Goal: Task Accomplishment & Management: Manage account settings

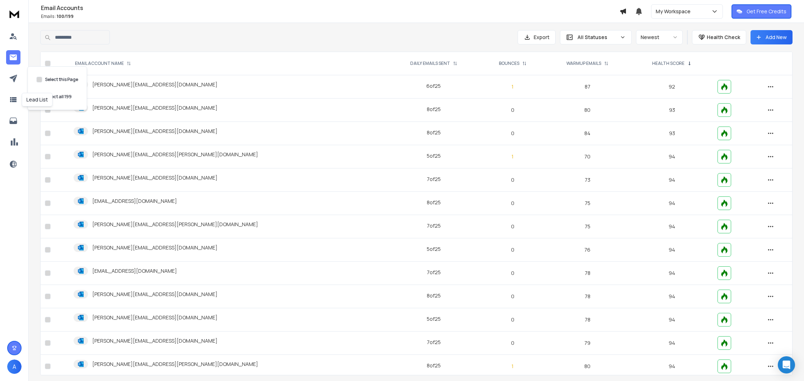
scroll to position [1, 0]
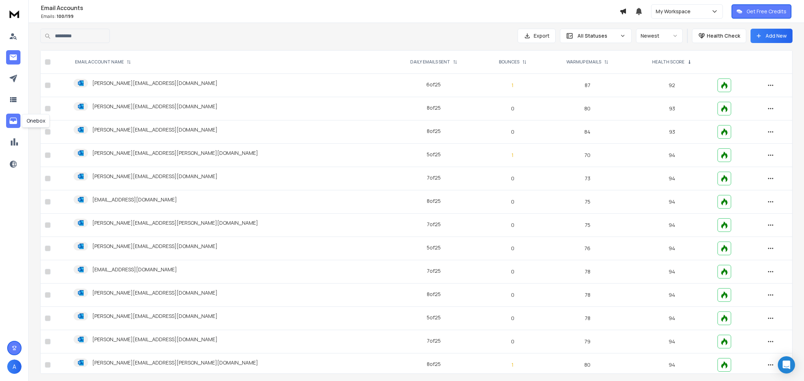
click at [13, 123] on icon at bounding box center [13, 121] width 8 height 6
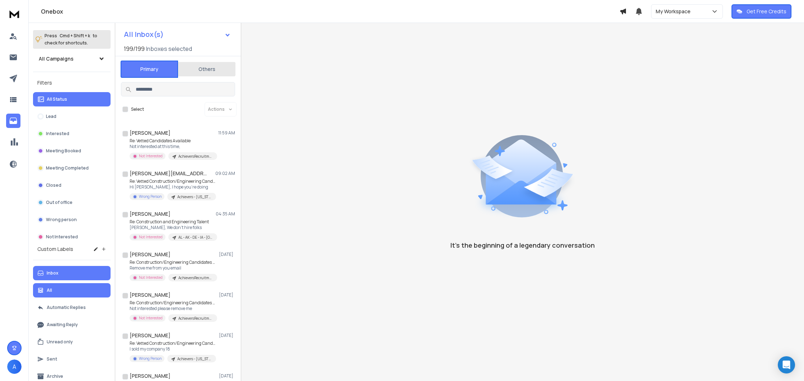
click at [87, 288] on button "All" at bounding box center [72, 290] width 78 height 14
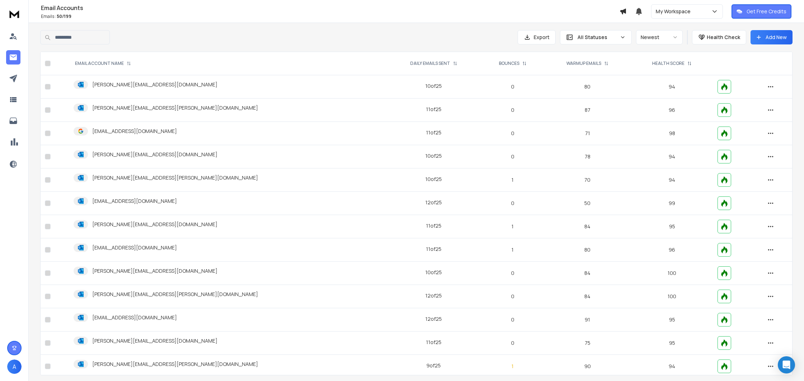
click at [22, 119] on div at bounding box center [14, 122] width 17 height 17
drag, startPoint x: 15, startPoint y: 129, endPoint x: 11, endPoint y: 130, distance: 4.1
click at [14, 130] on div at bounding box center [14, 122] width 17 height 17
click at [11, 125] on icon at bounding box center [13, 121] width 9 height 9
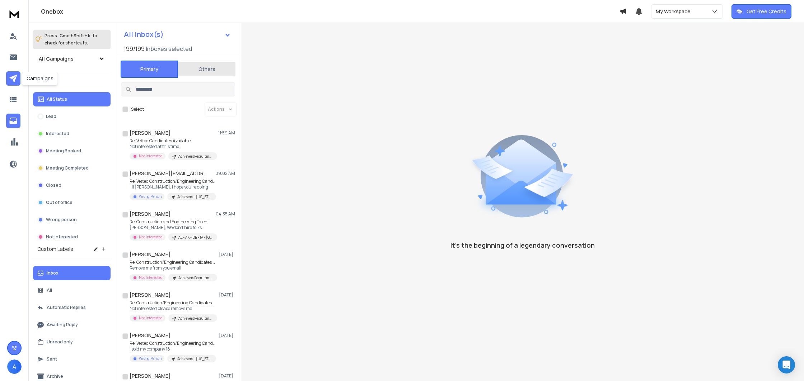
click at [15, 75] on icon at bounding box center [13, 78] width 9 height 9
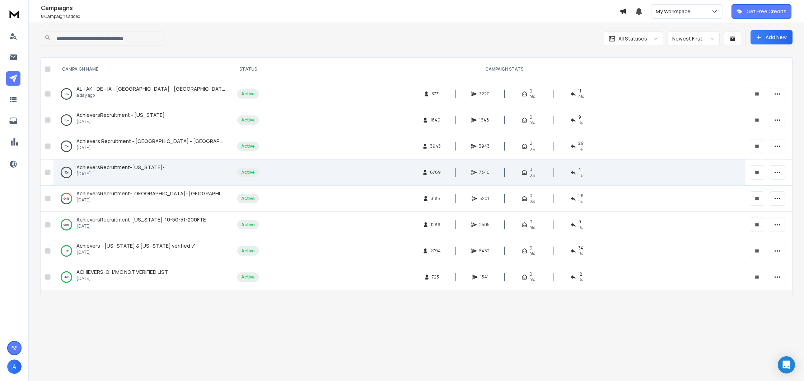
click at [183, 168] on div "8 % AchieversRecruitment-California- 7 days ago" at bounding box center [143, 172] width 165 height 17
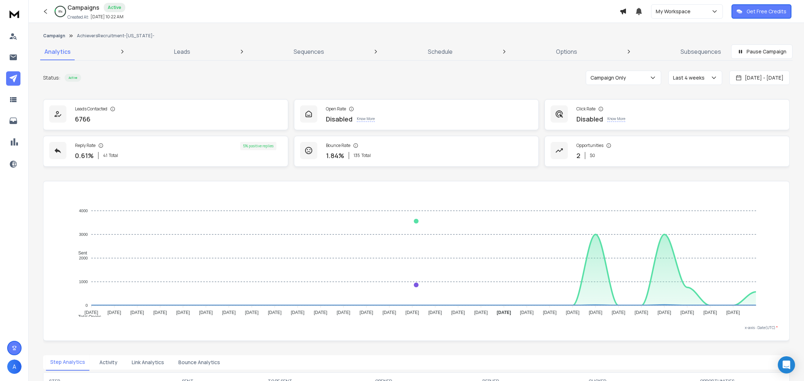
click at [338, 40] on div "Campaign AchieversRecruitment-California-" at bounding box center [416, 35] width 752 height 11
click at [328, 50] on link "Sequences" at bounding box center [308, 51] width 39 height 17
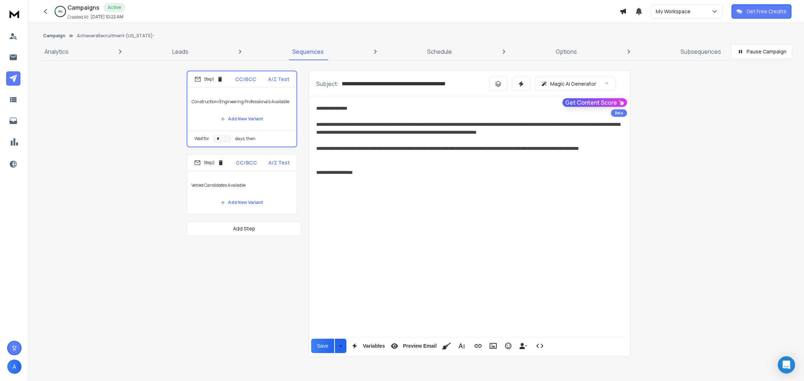
click at [271, 187] on p "Vetted Candidates Available" at bounding box center [241, 185] width 101 height 20
type input "**********"
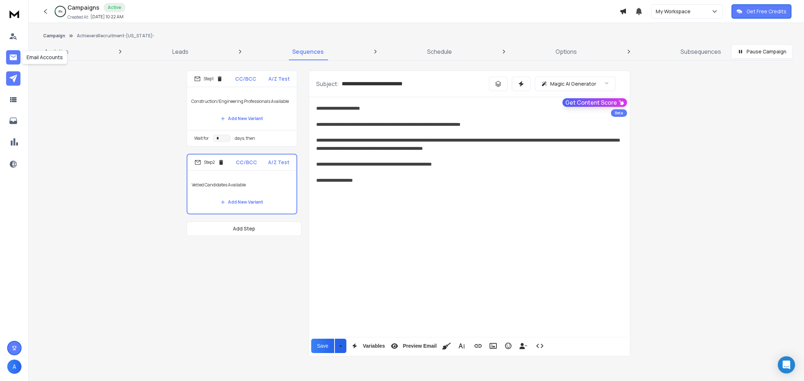
click at [13, 54] on icon at bounding box center [13, 57] width 9 height 9
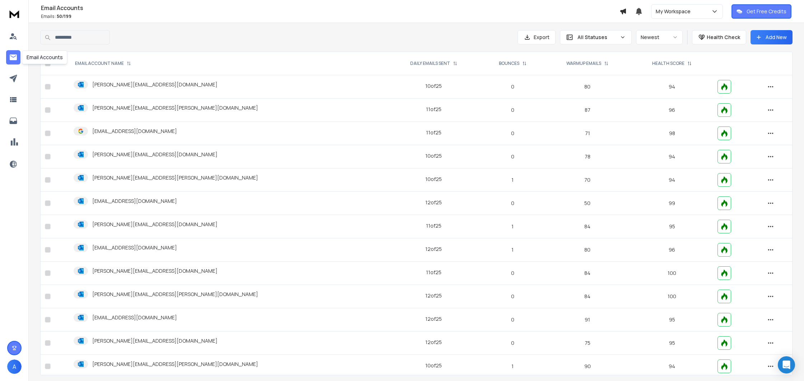
click at [16, 56] on icon at bounding box center [13, 58] width 7 height 6
click at [17, 82] on icon at bounding box center [13, 78] width 9 height 9
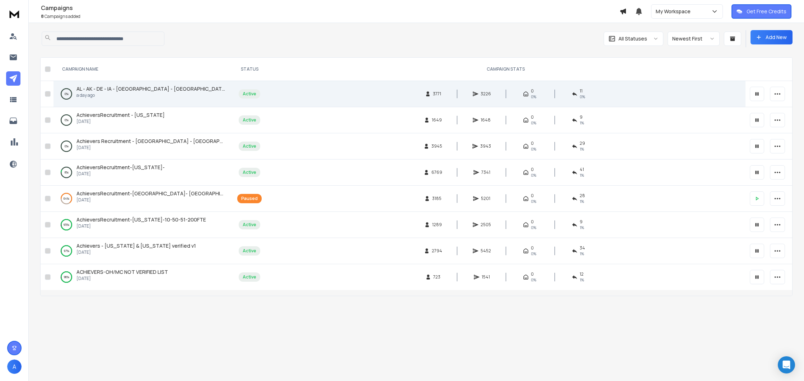
click at [184, 88] on span "AL - AK - DE - IA - [GEOGRAPHIC_DATA] - [GEOGRAPHIC_DATA] - ME- [GEOGRAPHIC_DAT…" at bounding box center [244, 88] width 336 height 7
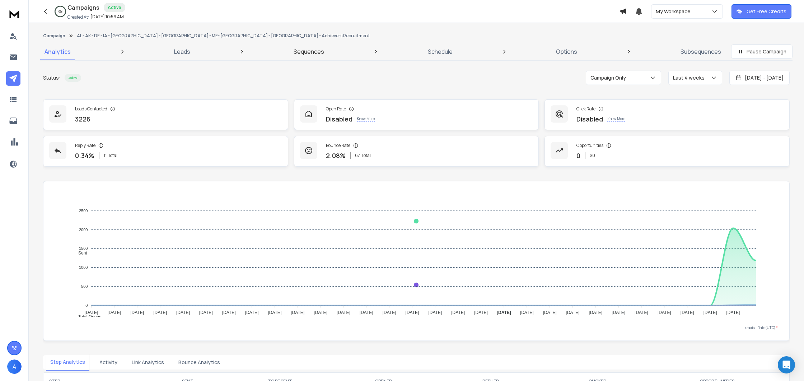
click at [309, 56] on link "Sequences" at bounding box center [308, 51] width 39 height 17
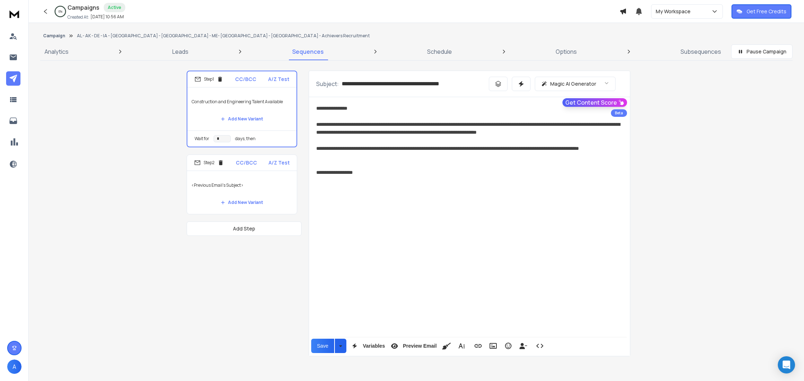
click at [272, 181] on p "<Previous Email's Subject>" at bounding box center [241, 185] width 101 height 20
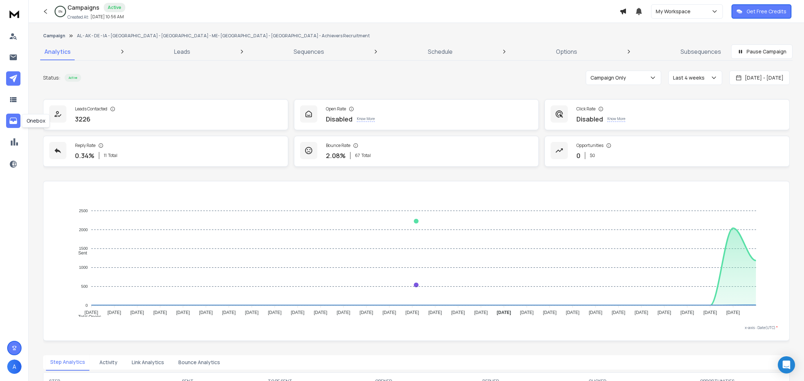
click at [7, 118] on link at bounding box center [13, 121] width 14 height 14
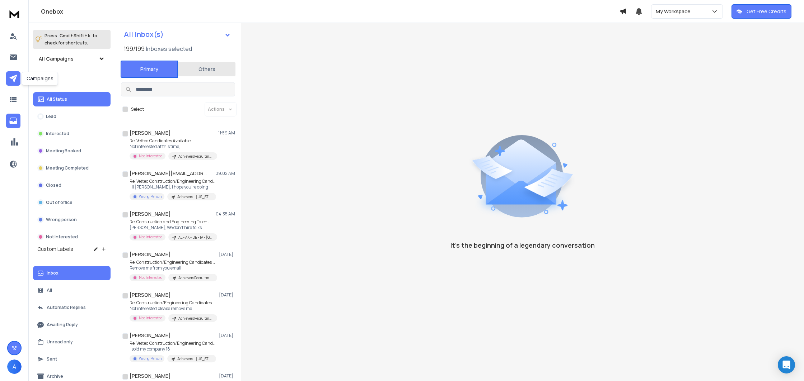
click at [12, 83] on icon at bounding box center [13, 78] width 9 height 9
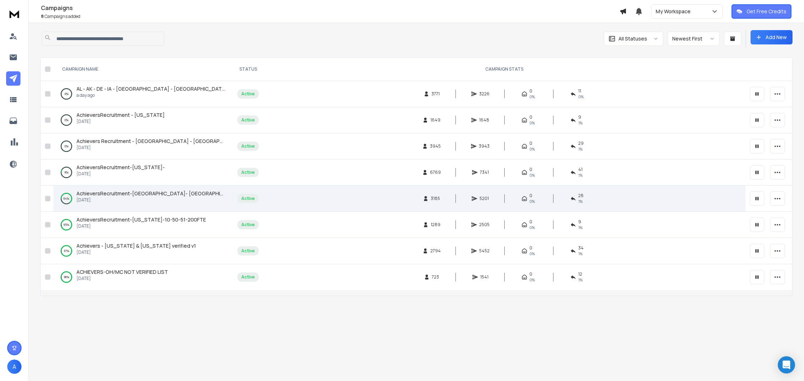
click at [203, 199] on div "64 % AchieversRecruitment-North C- South C- 8 days ago" at bounding box center [143, 198] width 165 height 17
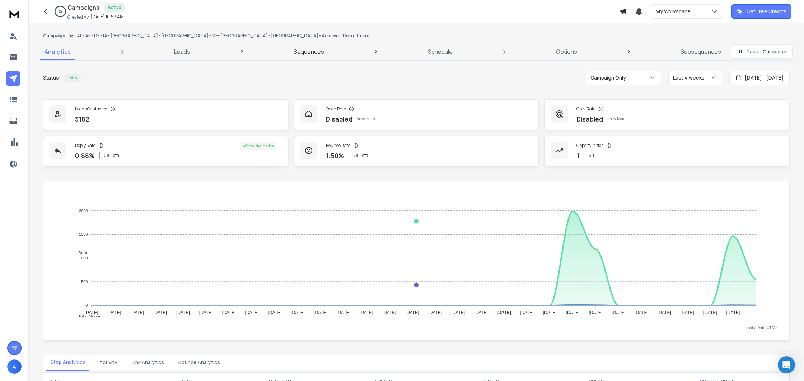
click at [311, 52] on p "Sequences" at bounding box center [309, 51] width 31 height 9
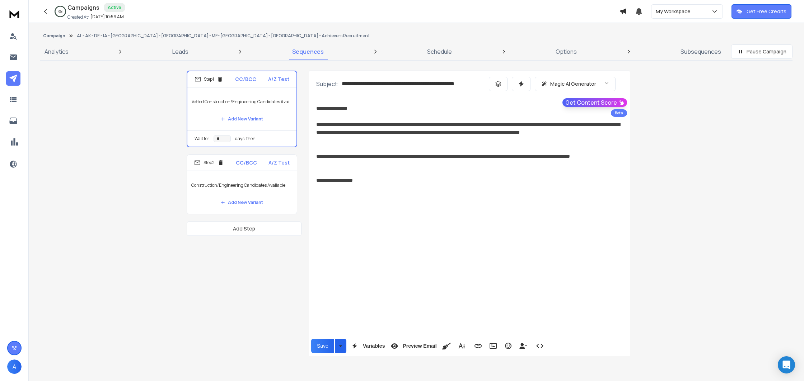
click at [219, 191] on p "Construction/Engineering Candidates Available" at bounding box center [241, 185] width 101 height 20
type input "**********"
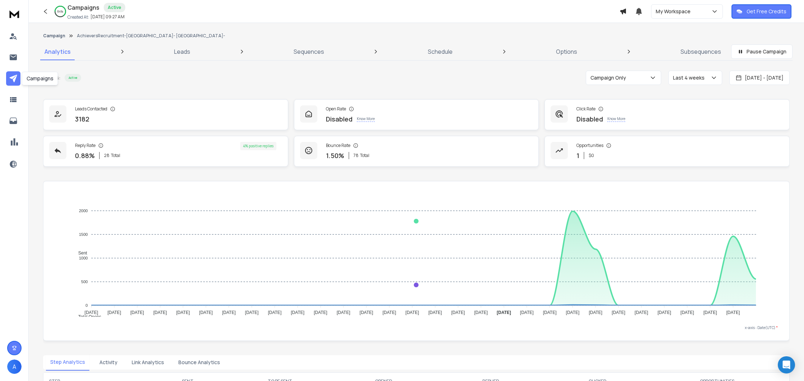
click at [19, 84] on link at bounding box center [13, 78] width 14 height 14
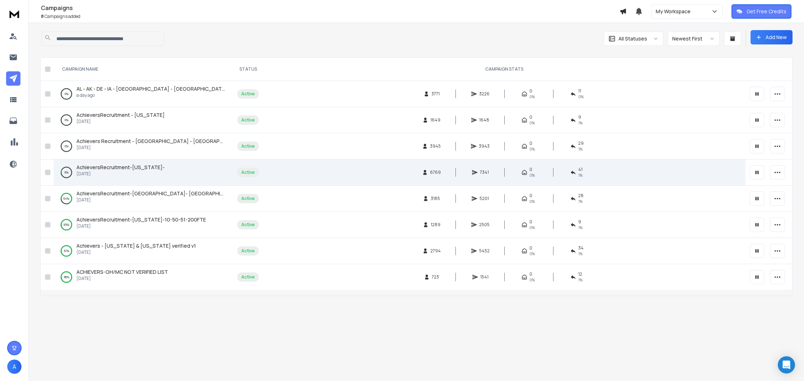
click at [143, 166] on span "AchieversRecruitment-[US_STATE]-" at bounding box center [120, 167] width 88 height 7
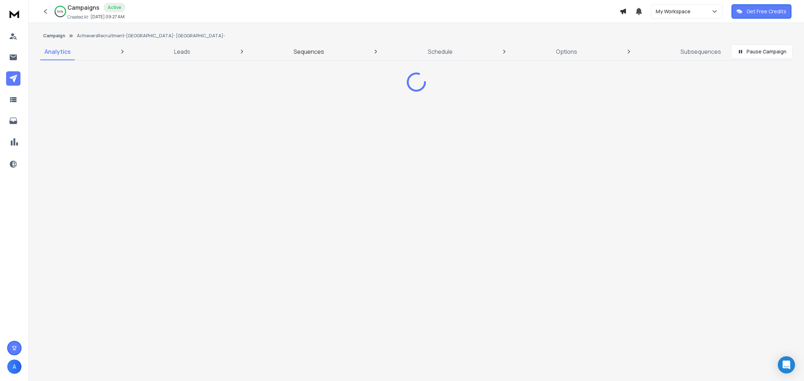
click at [312, 49] on p "Sequences" at bounding box center [309, 51] width 31 height 9
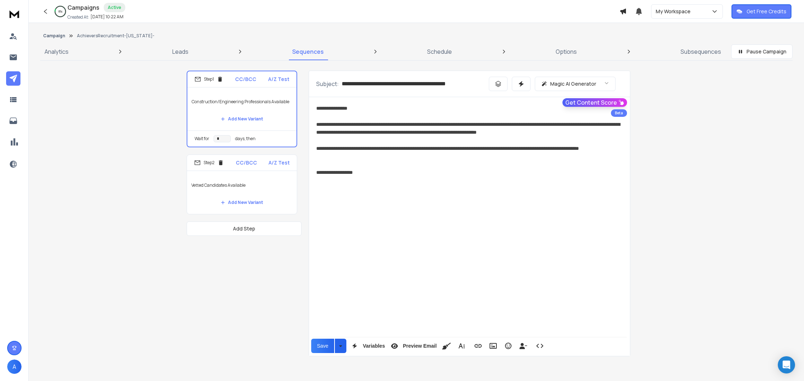
click at [273, 178] on p "Vetted Candidates Available" at bounding box center [241, 185] width 101 height 20
type input "**********"
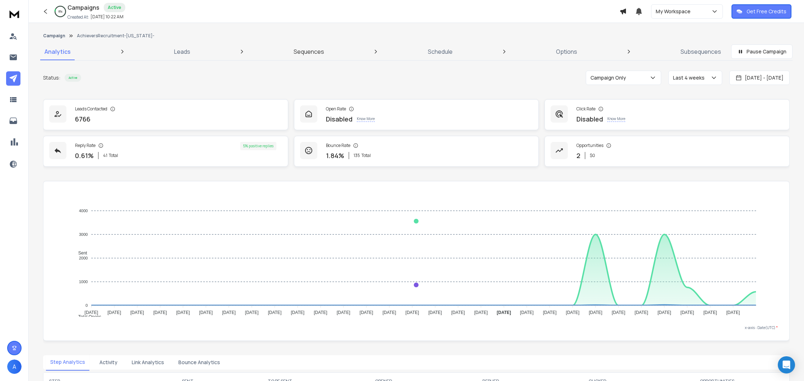
click at [316, 50] on p "Sequences" at bounding box center [309, 51] width 31 height 9
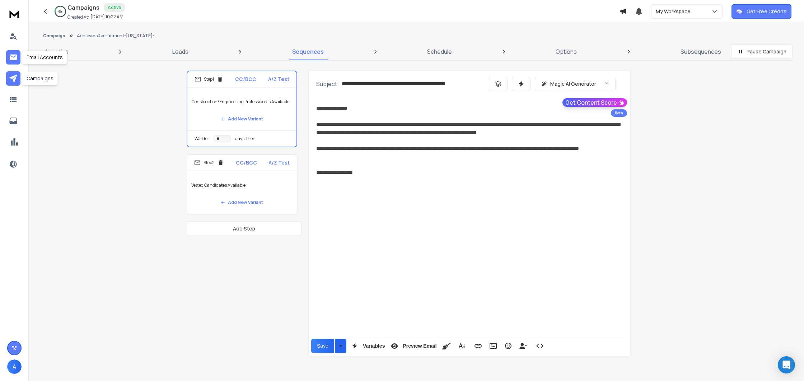
click at [10, 56] on icon at bounding box center [13, 57] width 9 height 9
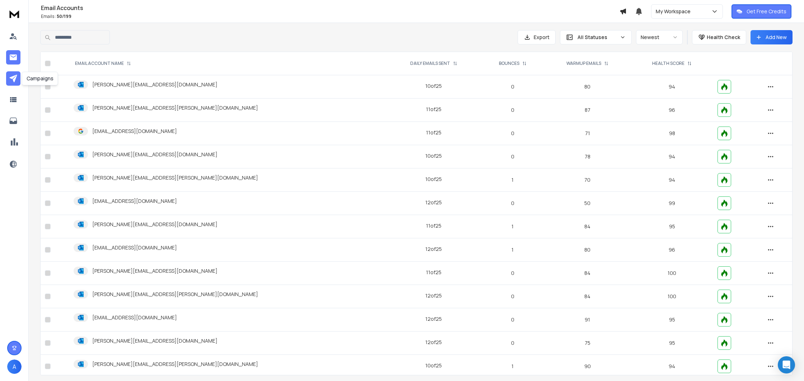
click at [10, 79] on icon at bounding box center [13, 78] width 9 height 9
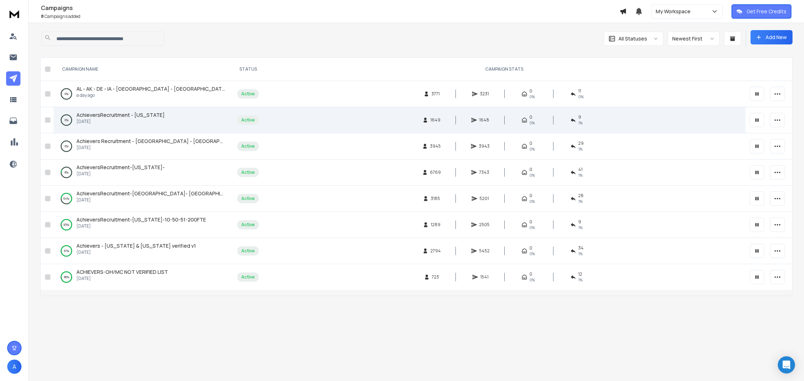
click at [150, 118] on span "AchieversRecruitment - [US_STATE]" at bounding box center [120, 115] width 88 height 7
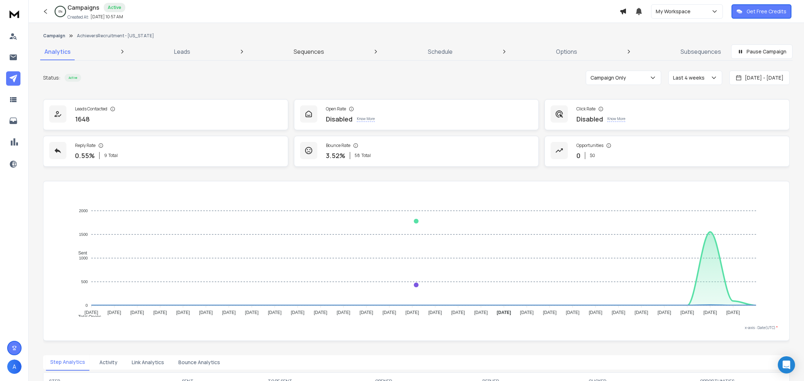
click at [327, 52] on link "Sequences" at bounding box center [308, 51] width 39 height 17
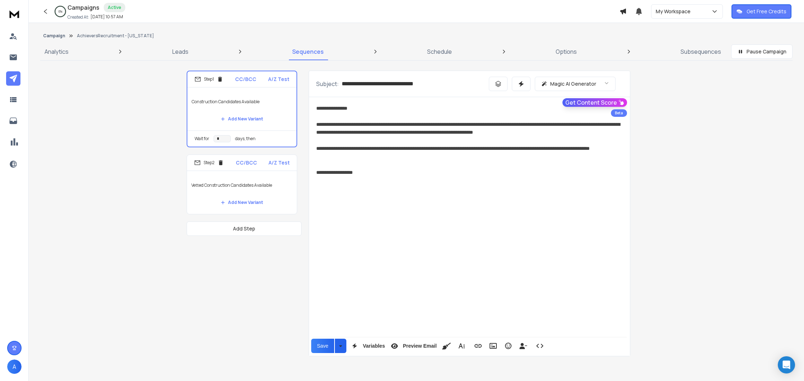
click at [231, 179] on p "Vetted Construction Candidates Available" at bounding box center [241, 185] width 101 height 20
type input "**********"
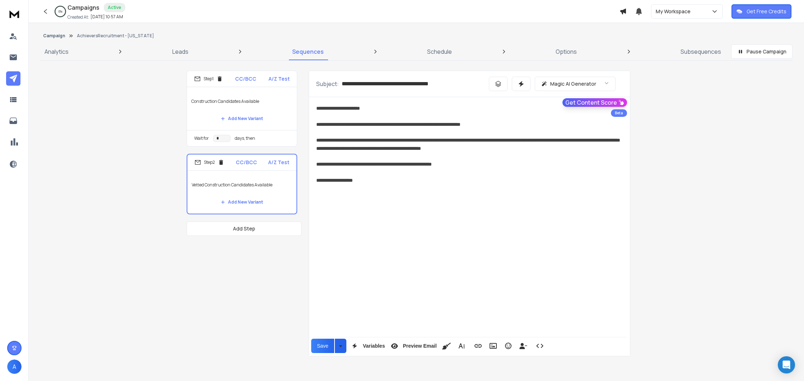
click at [232, 185] on p "Vetted Construction Candidates Available" at bounding box center [242, 185] width 100 height 20
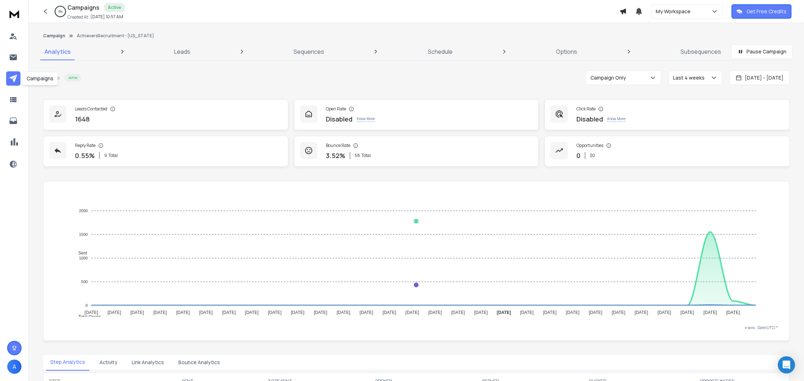
click at [7, 76] on link at bounding box center [13, 78] width 14 height 14
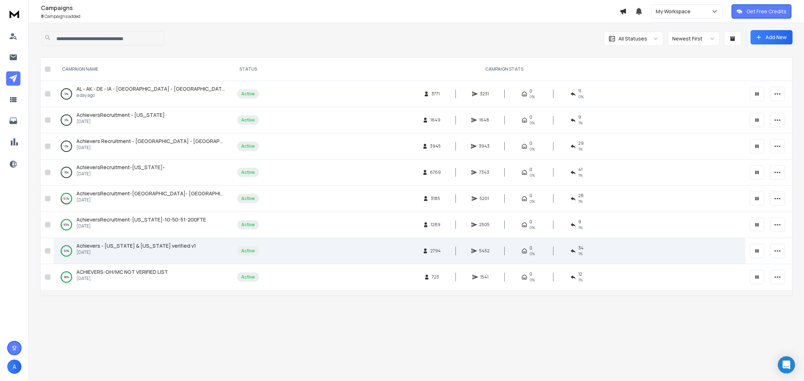
click at [165, 250] on p "[DATE]" at bounding box center [136, 253] width 120 height 6
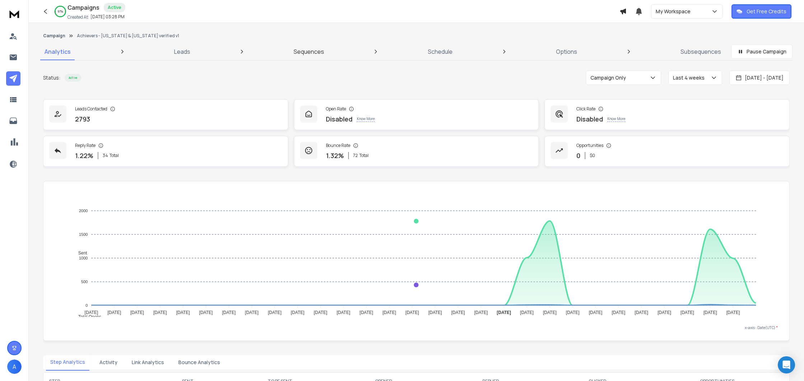
click at [292, 52] on link "Sequences" at bounding box center [308, 51] width 39 height 17
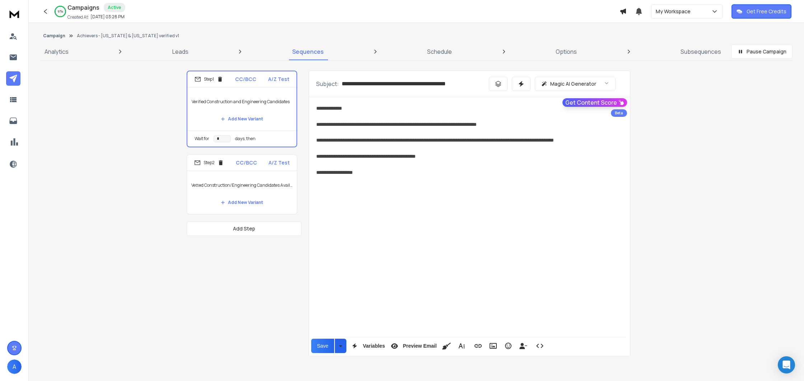
click at [218, 181] on p "Vetted Construction/Engineering Candidates Available" at bounding box center [241, 185] width 101 height 20
type input "**********"
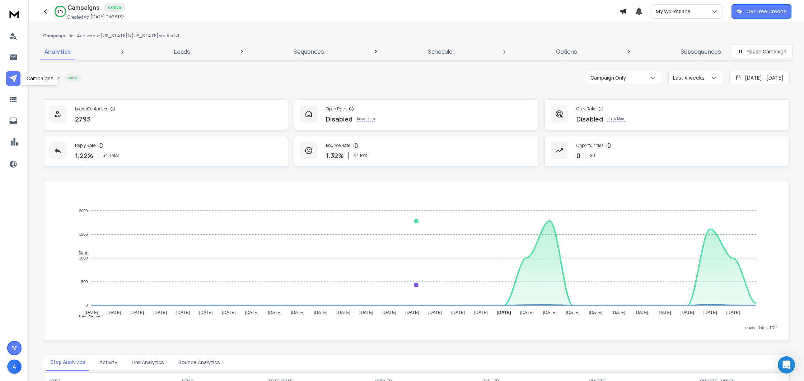
click at [13, 80] on icon at bounding box center [13, 79] width 8 height 8
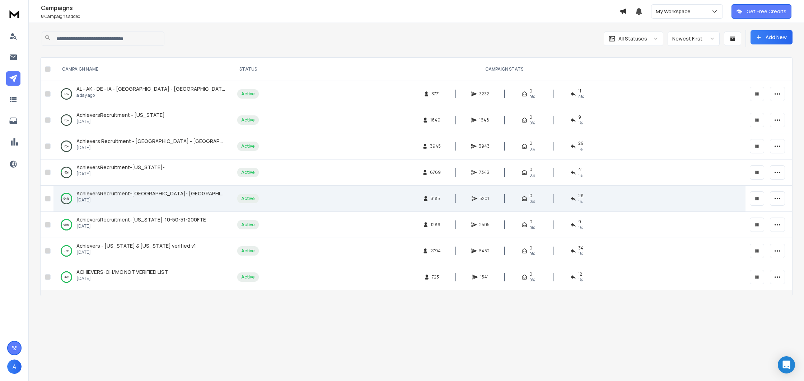
click at [199, 194] on div "64 % AchieversRecruitment-North C- South C- 8 days ago" at bounding box center [143, 198] width 165 height 17
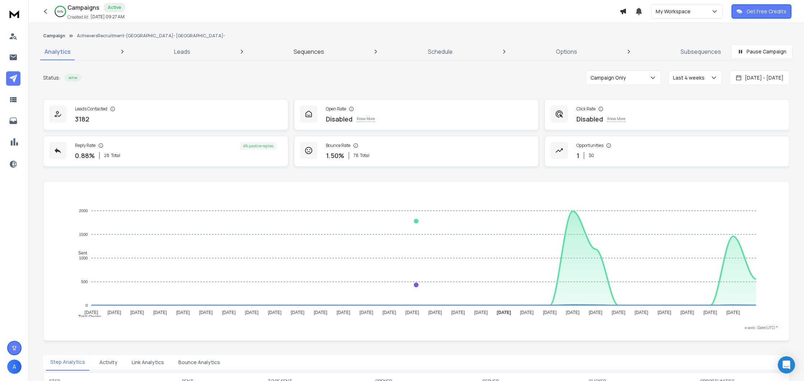
click at [308, 51] on p "Sequences" at bounding box center [309, 51] width 31 height 9
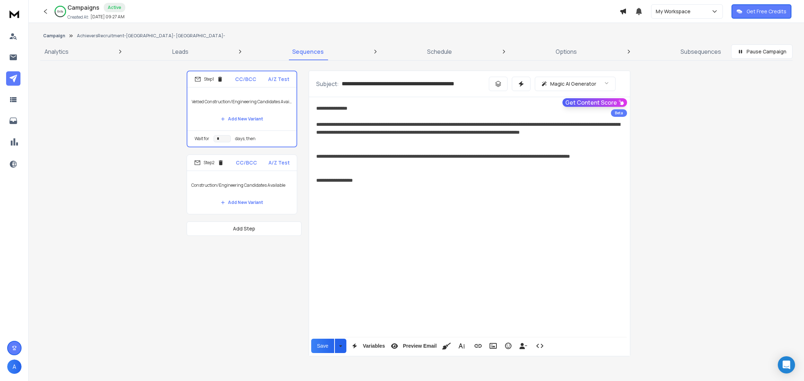
click at [276, 198] on div "Add New Variant" at bounding box center [241, 203] width 101 height 14
type input "**********"
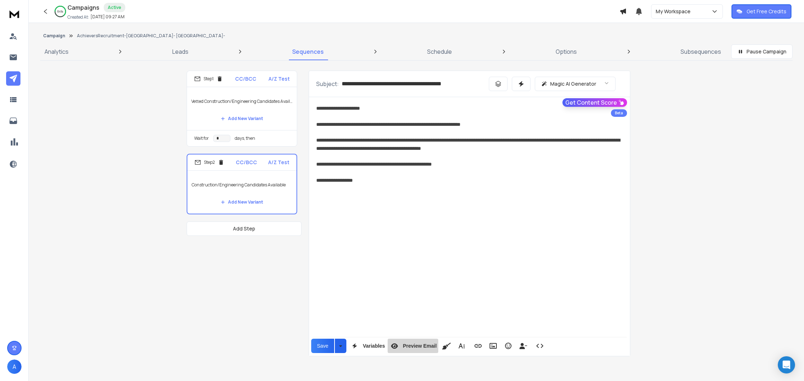
click at [422, 343] on div "Preview Email" at bounding box center [413, 347] width 50 height 12
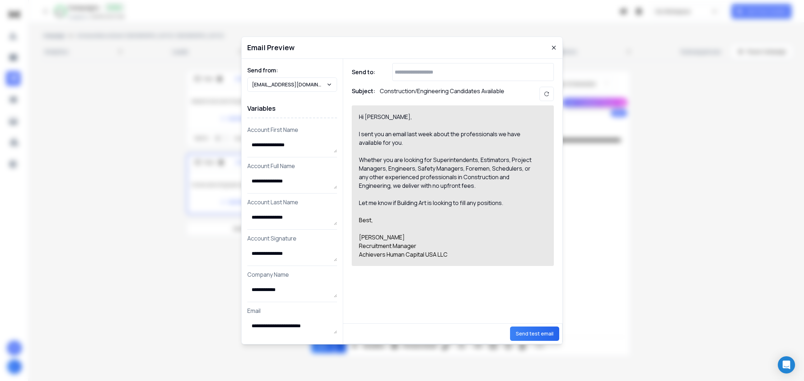
click at [553, 45] on icon at bounding box center [554, 48] width 6 height 6
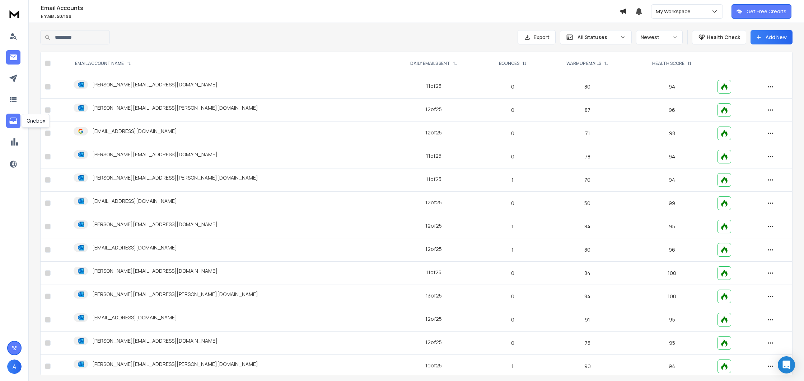
click at [11, 123] on icon at bounding box center [13, 121] width 8 height 6
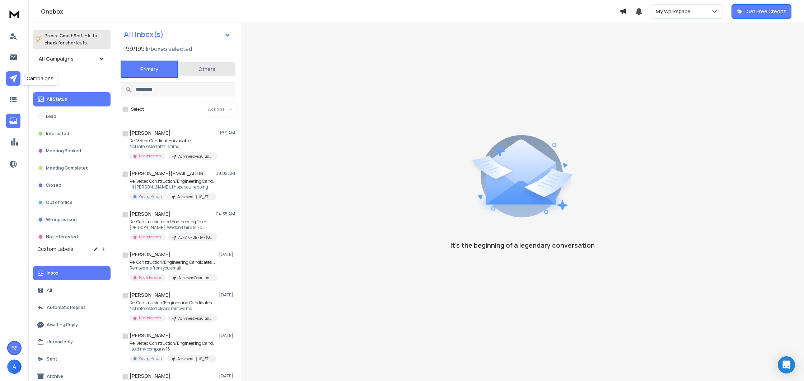
click at [17, 81] on icon at bounding box center [13, 78] width 9 height 9
